Goal: Task Accomplishment & Management: Use online tool/utility

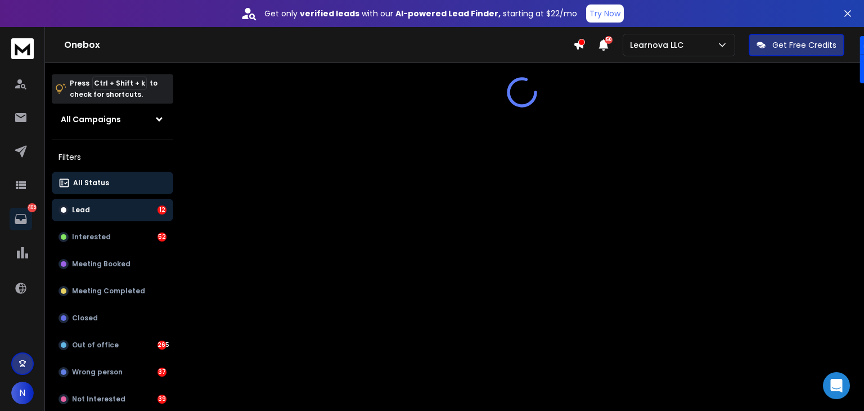
click at [106, 216] on button "Lead 12" at bounding box center [112, 210] width 121 height 22
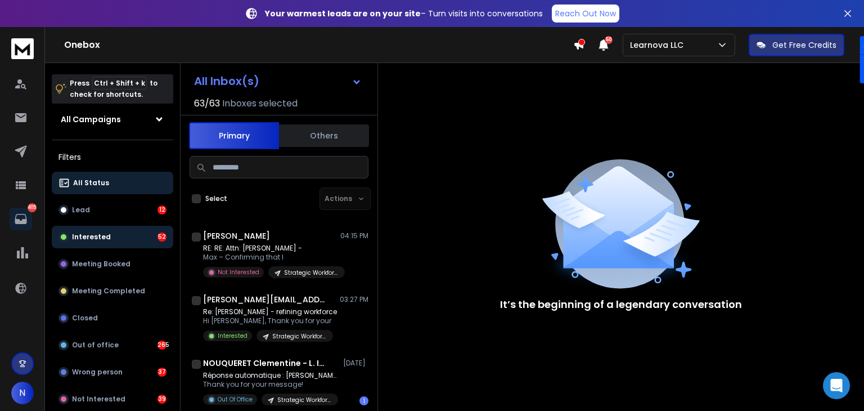
click at [93, 233] on p "Interested" at bounding box center [91, 236] width 39 height 9
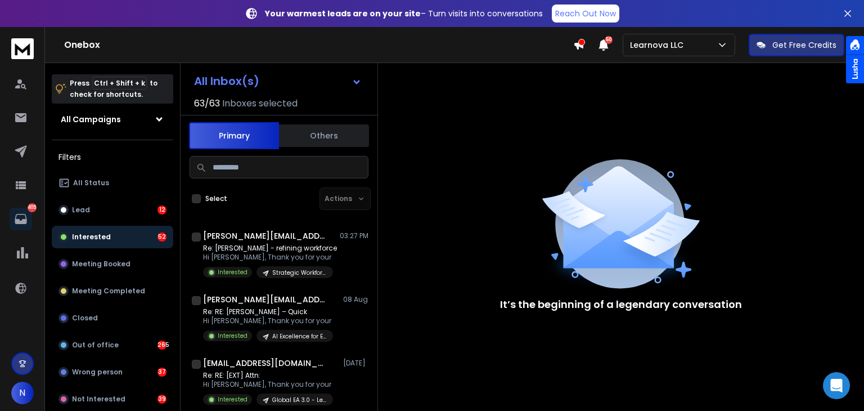
click at [848, 10] on icon at bounding box center [848, 13] width 10 height 10
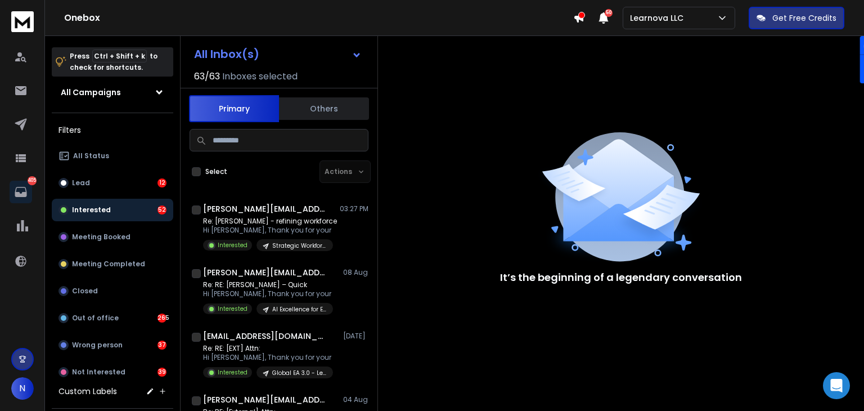
click at [255, 141] on input at bounding box center [279, 140] width 179 height 22
paste input "**********"
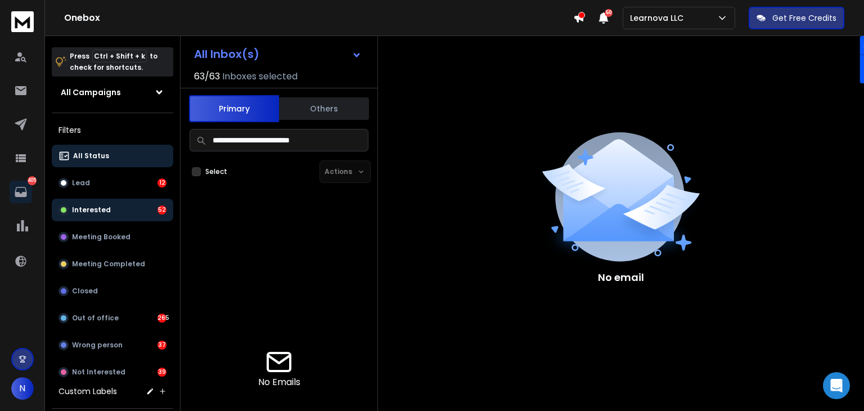
type input "**********"
click at [79, 159] on p "All Status" at bounding box center [91, 155] width 36 height 9
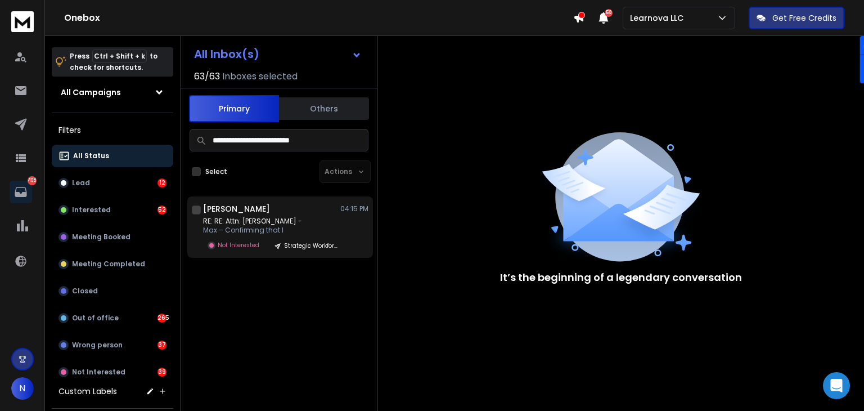
click at [270, 220] on p "RE: RE: Attn: Dominique -" at bounding box center [270, 221] width 135 height 9
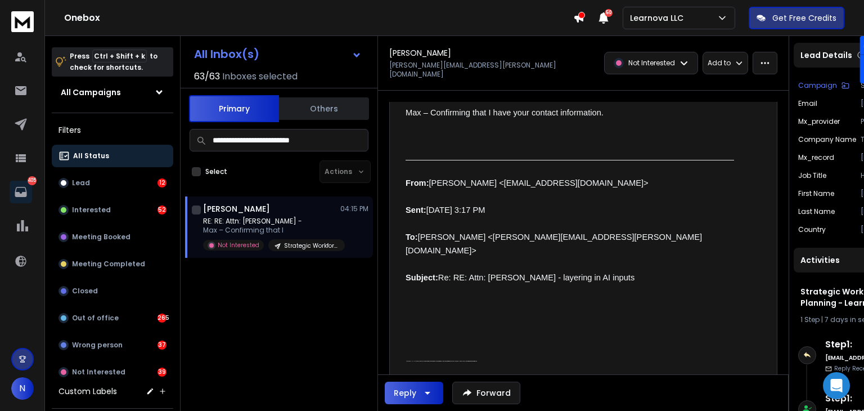
scroll to position [56, 0]
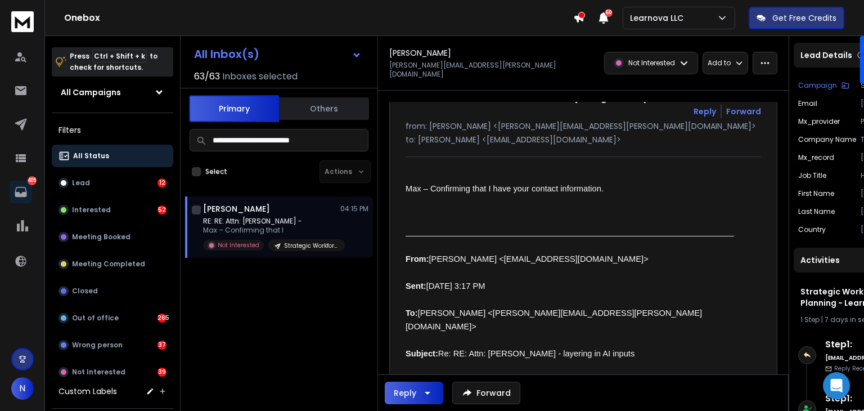
drag, startPoint x: 344, startPoint y: 142, endPoint x: 204, endPoint y: 143, distance: 140.1
click at [204, 143] on div "**********" at bounding box center [279, 140] width 179 height 22
click at [92, 186] on button "Lead 12" at bounding box center [112, 183] width 121 height 22
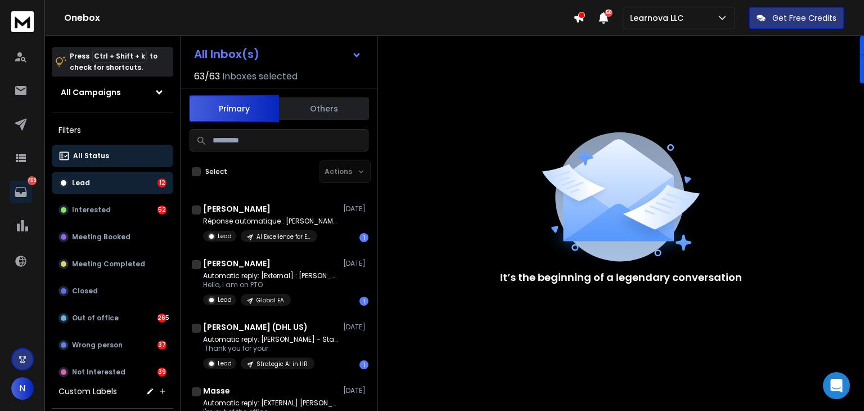
click at [63, 163] on button "All Status" at bounding box center [112, 156] width 121 height 22
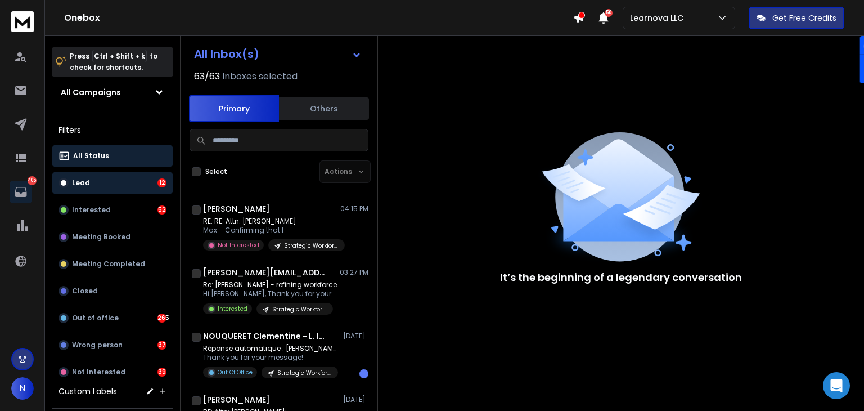
click at [63, 181] on span at bounding box center [63, 183] width 10 height 10
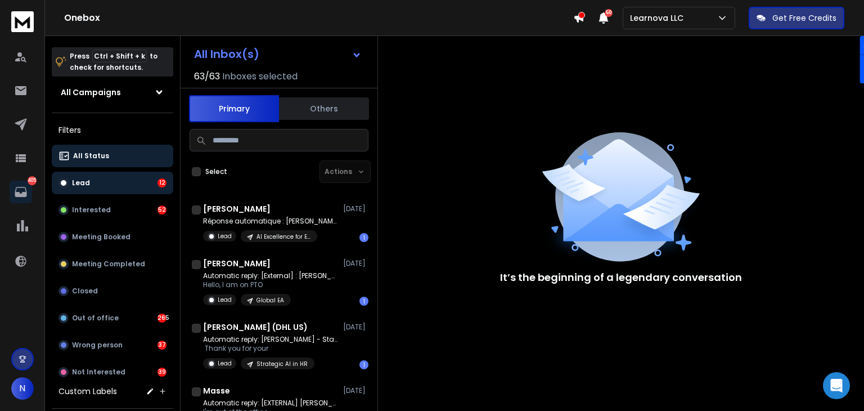
click at [66, 155] on icon at bounding box center [63, 155] width 11 height 11
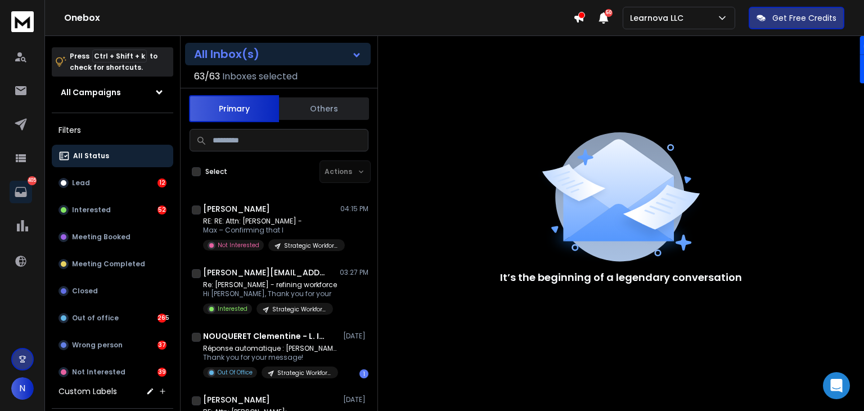
click at [361, 52] on icon at bounding box center [357, 55] width 10 height 10
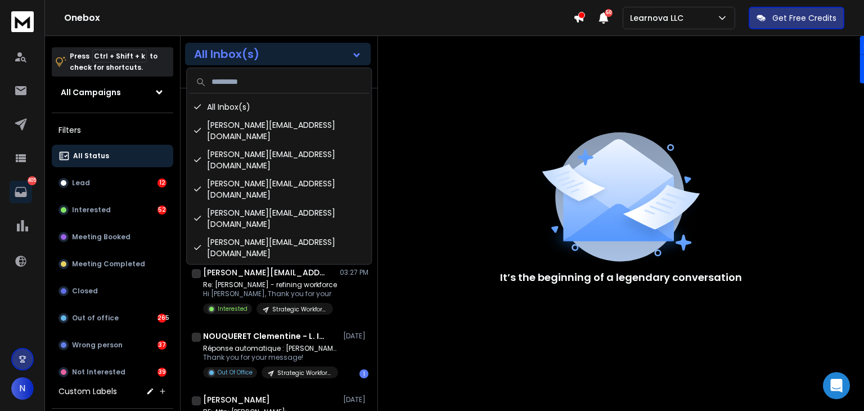
click at [361, 52] on icon at bounding box center [357, 55] width 10 height 10
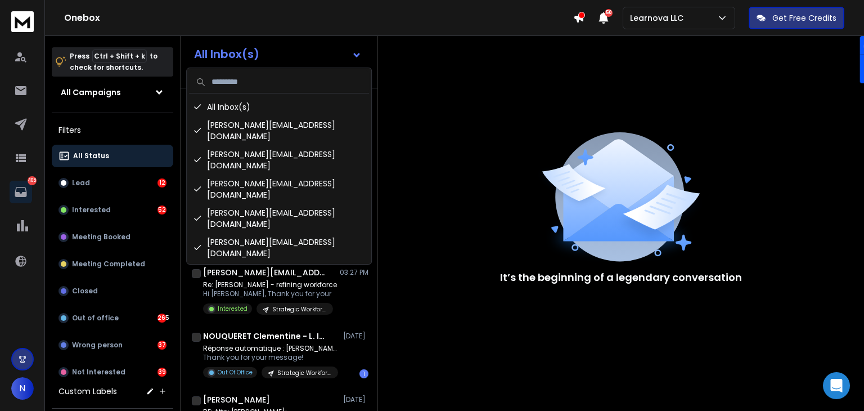
click at [425, 165] on div "It’s the beginning of a legendary conversation" at bounding box center [621, 210] width 486 height 349
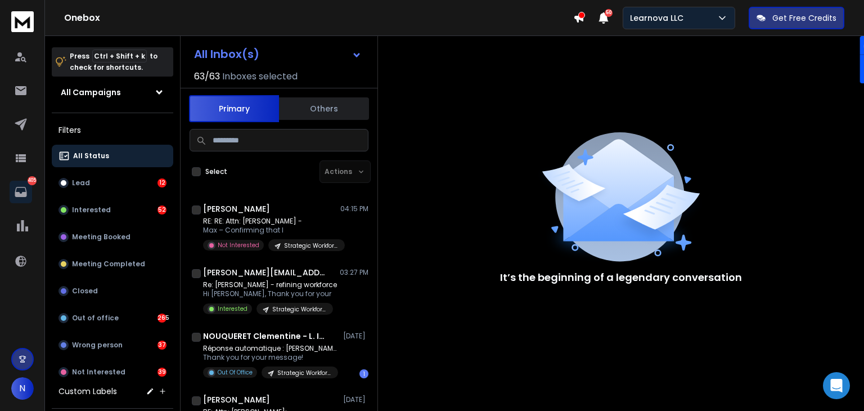
click at [657, 16] on p "Learnova LLC" at bounding box center [659, 17] width 58 height 11
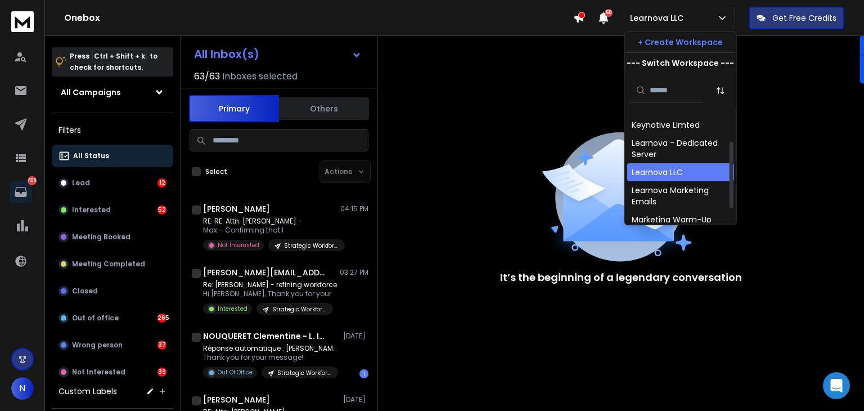
scroll to position [56, 0]
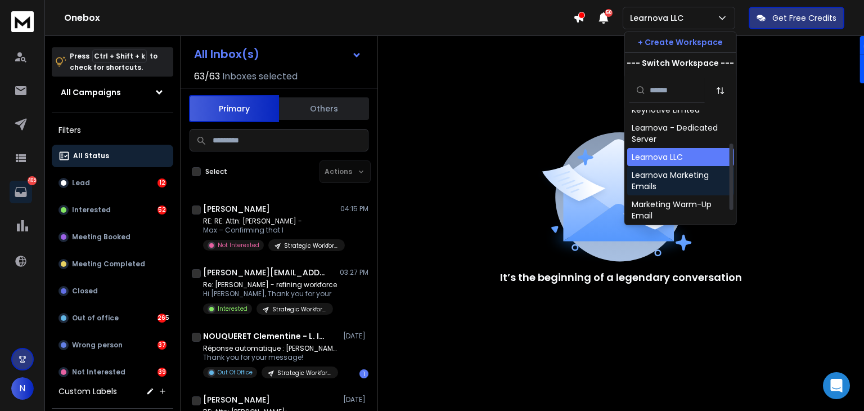
click at [655, 172] on div "Learnova Marketing Emails" at bounding box center [681, 180] width 98 height 22
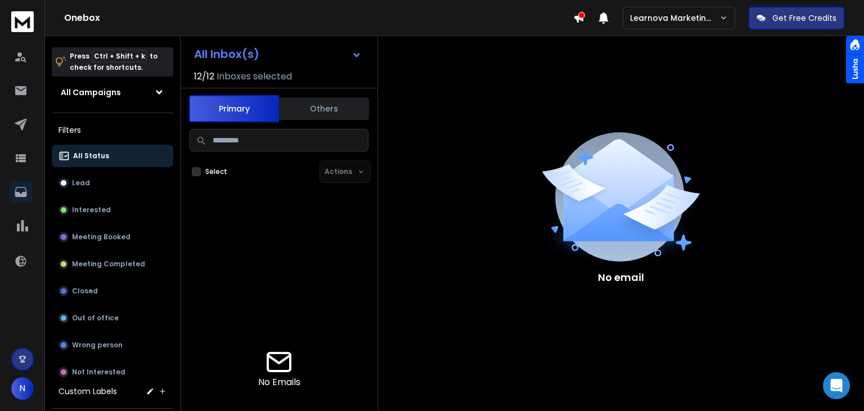
click at [325, 110] on button "Others" at bounding box center [324, 108] width 90 height 25
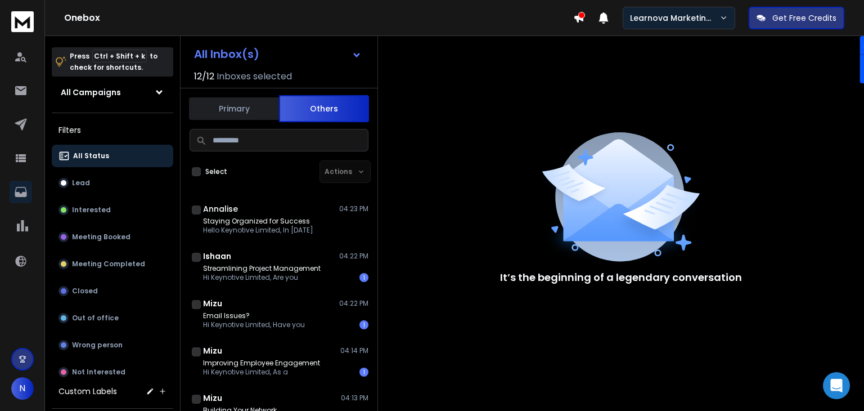
click at [703, 17] on p "Learnova Marketing Emails" at bounding box center [674, 17] width 89 height 11
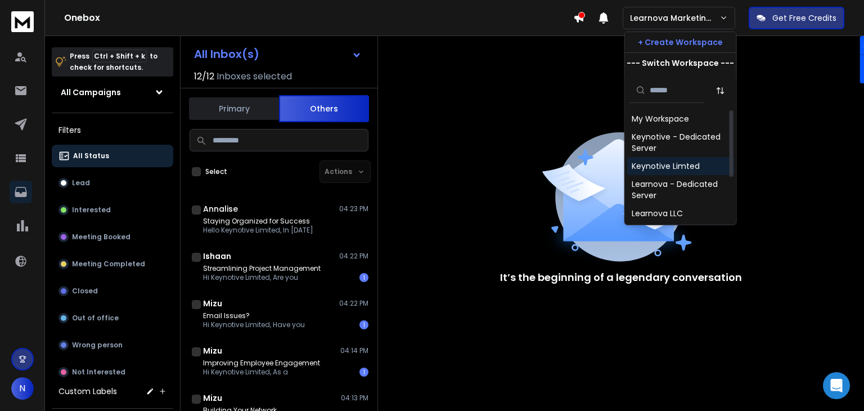
click at [664, 163] on div "Keynotive Limted" at bounding box center [666, 165] width 68 height 11
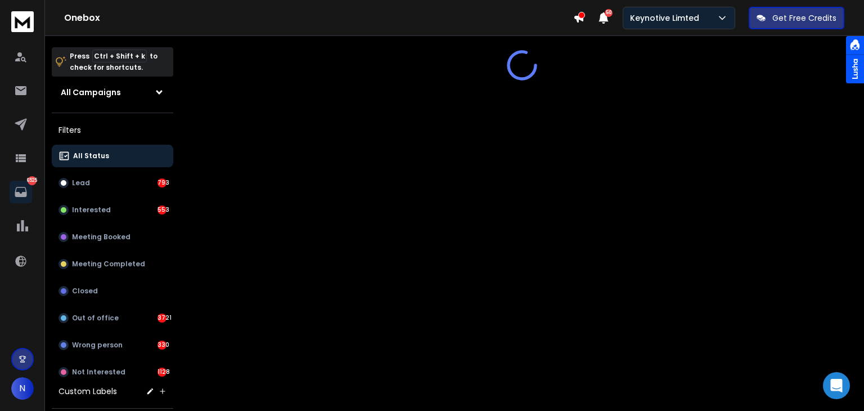
click at [655, 16] on p "Keynotive Limted" at bounding box center [667, 17] width 74 height 11
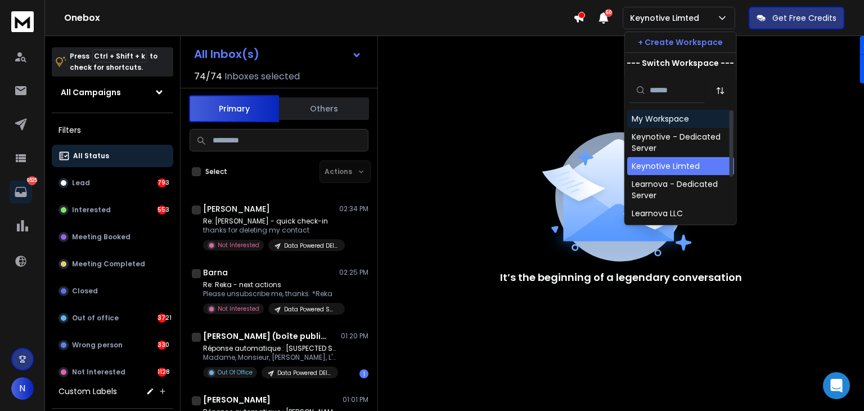
click at [668, 116] on div "My Workspace" at bounding box center [660, 118] width 57 height 11
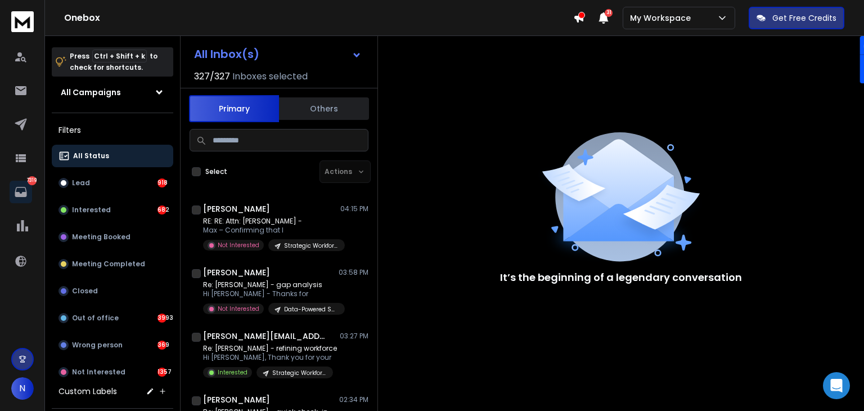
click at [264, 139] on input at bounding box center [279, 140] width 179 height 22
click at [288, 141] on input at bounding box center [279, 140] width 179 height 22
paste input "**********"
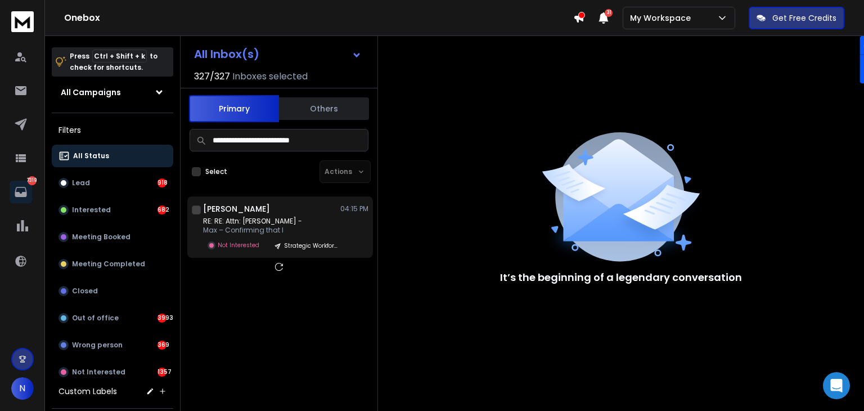
type input "**********"
click at [256, 220] on p "RE: RE: Attn: [PERSON_NAME] -" at bounding box center [270, 221] width 135 height 9
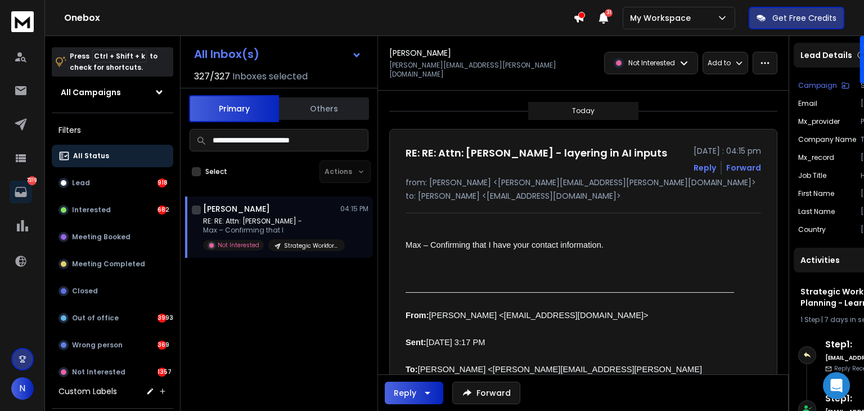
click at [688, 58] on icon at bounding box center [683, 62] width 9 height 9
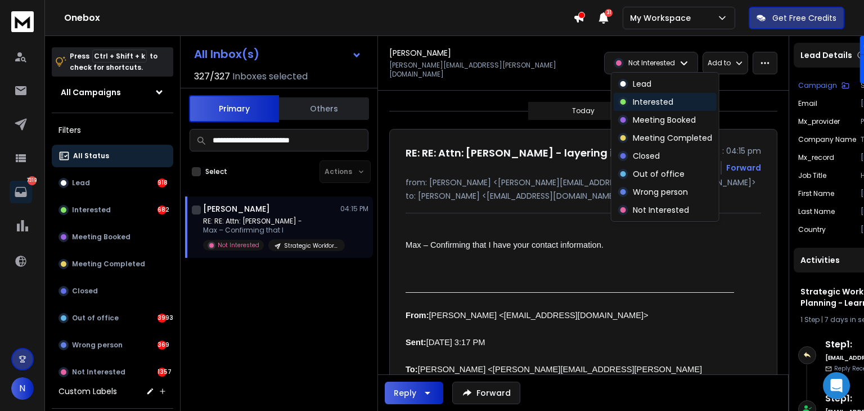
click at [647, 103] on p "Interested" at bounding box center [653, 101] width 40 height 11
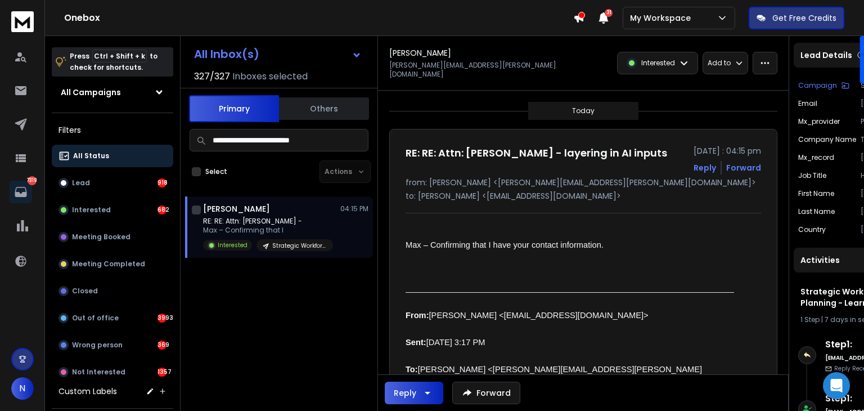
click at [319, 142] on input "**********" at bounding box center [279, 140] width 179 height 22
click at [104, 152] on p "All Status" at bounding box center [91, 155] width 36 height 9
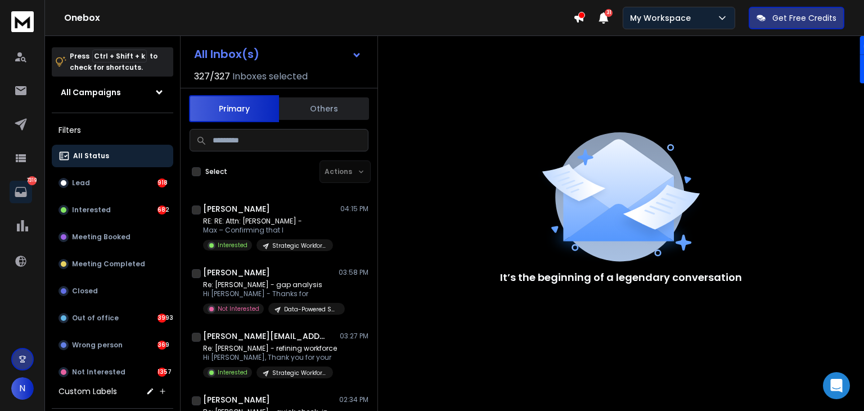
click at [723, 19] on icon "button" at bounding box center [722, 17] width 11 height 11
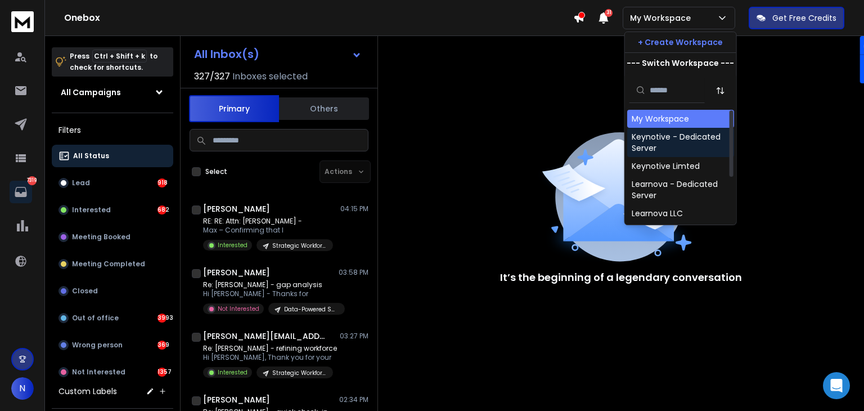
scroll to position [56, 0]
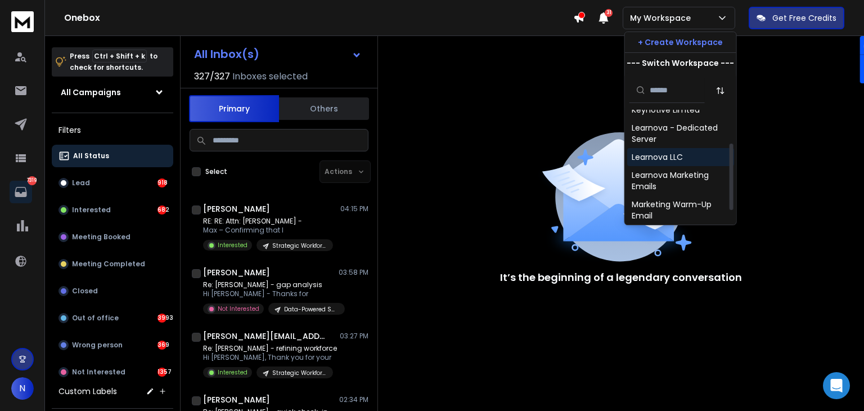
click at [674, 157] on div "Learnova LLC" at bounding box center [657, 156] width 51 height 11
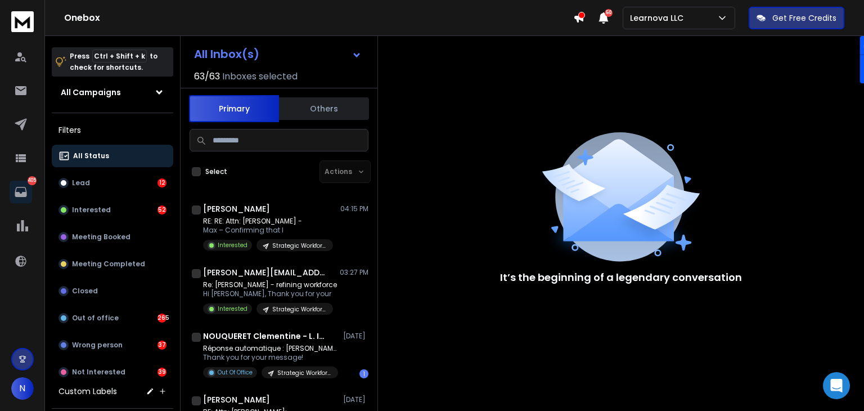
click at [235, 137] on input at bounding box center [279, 140] width 179 height 22
paste input "**********"
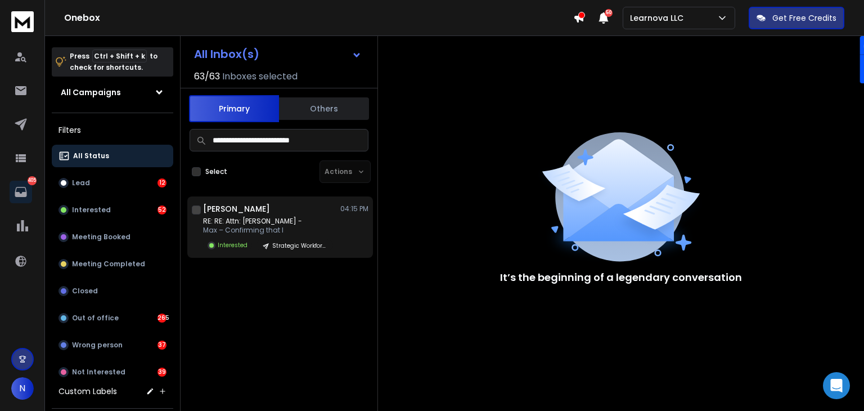
type input "**********"
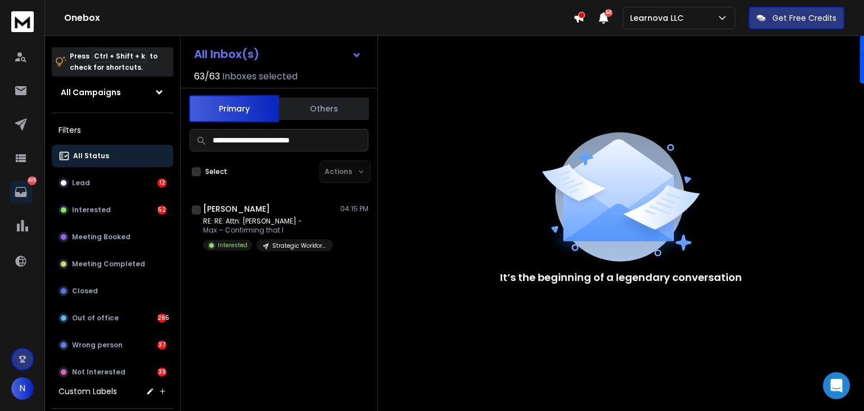
drag, startPoint x: 265, startPoint y: 210, endPoint x: 372, endPoint y: 194, distance: 108.0
click at [265, 209] on div "[PERSON_NAME] 04:15 PM" at bounding box center [285, 208] width 165 height 11
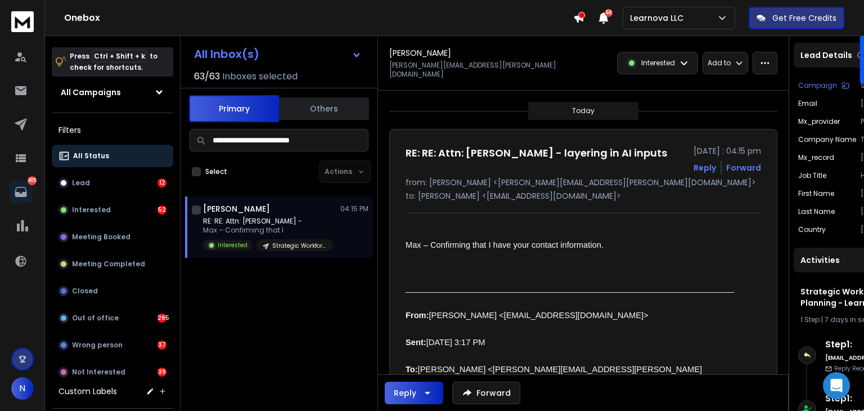
click at [718, 164] on div "Reply Forward" at bounding box center [727, 167] width 67 height 13
click at [710, 162] on button "Reply" at bounding box center [705, 167] width 22 height 11
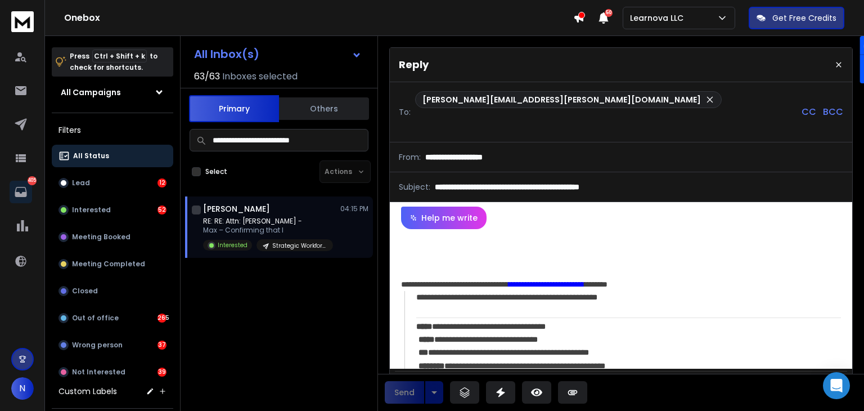
click at [838, 64] on icon at bounding box center [838, 64] width 9 height 9
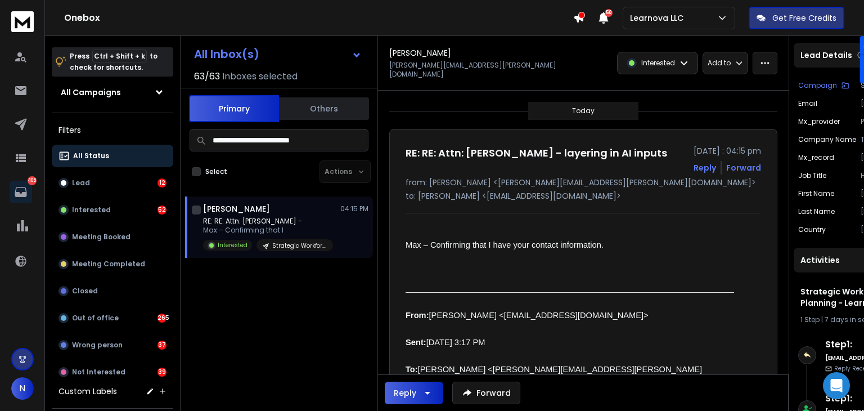
click at [116, 154] on button "All Status" at bounding box center [112, 156] width 121 height 22
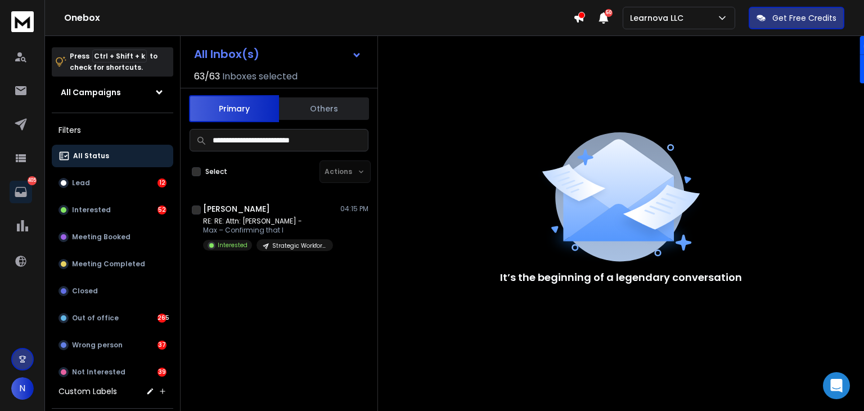
click at [83, 150] on div "All Status" at bounding box center [83, 155] width 51 height 11
click at [479, 342] on div "It’s the beginning of a legendary conversation" at bounding box center [621, 210] width 486 height 349
